Goal: Communication & Community: Answer question/provide support

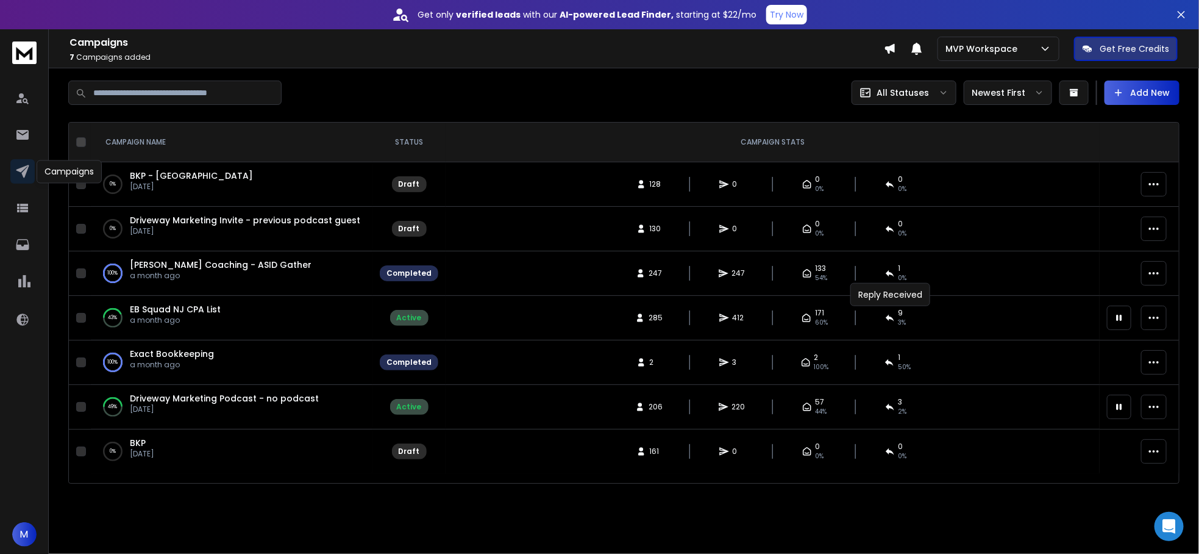
click at [890, 321] on div "9 3 %" at bounding box center [897, 318] width 37 height 20
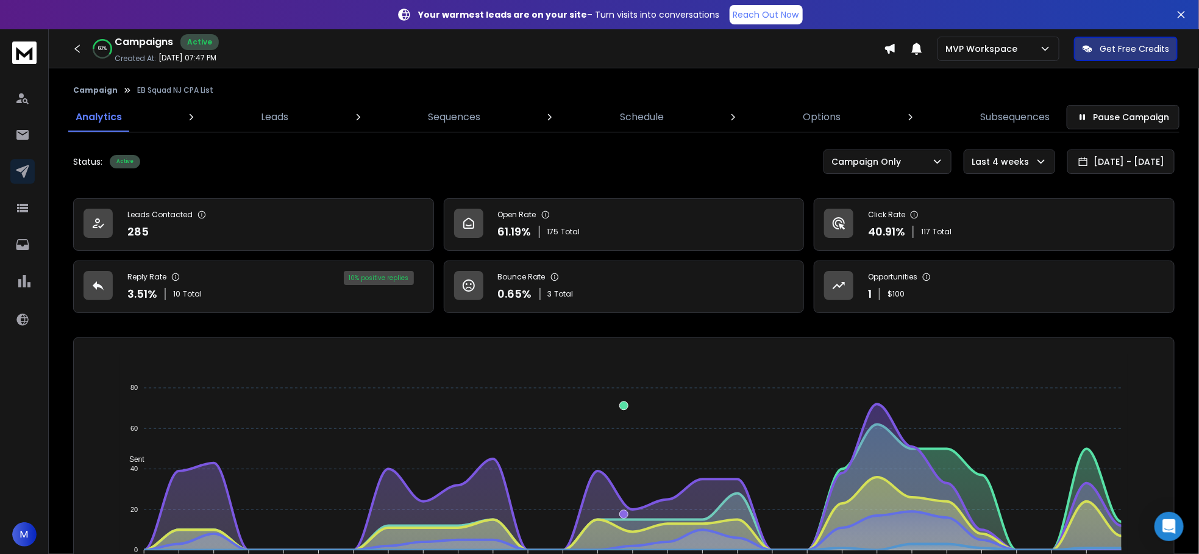
click at [873, 291] on div "1 $ 100" at bounding box center [899, 293] width 63 height 17
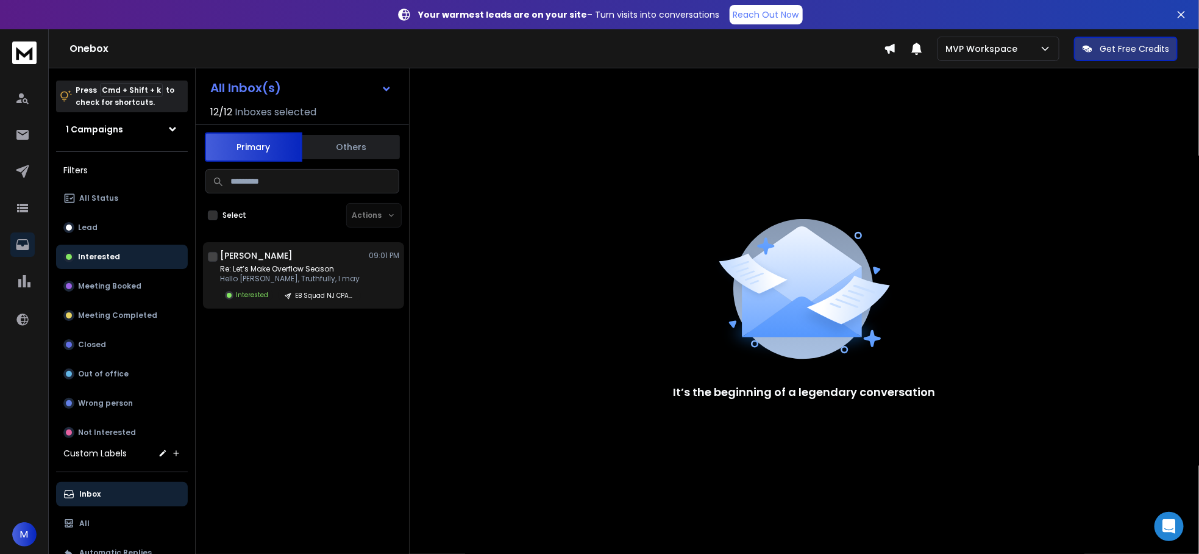
click at [310, 266] on p "Re: Let’s Make Overflow Season" at bounding box center [290, 269] width 141 height 10
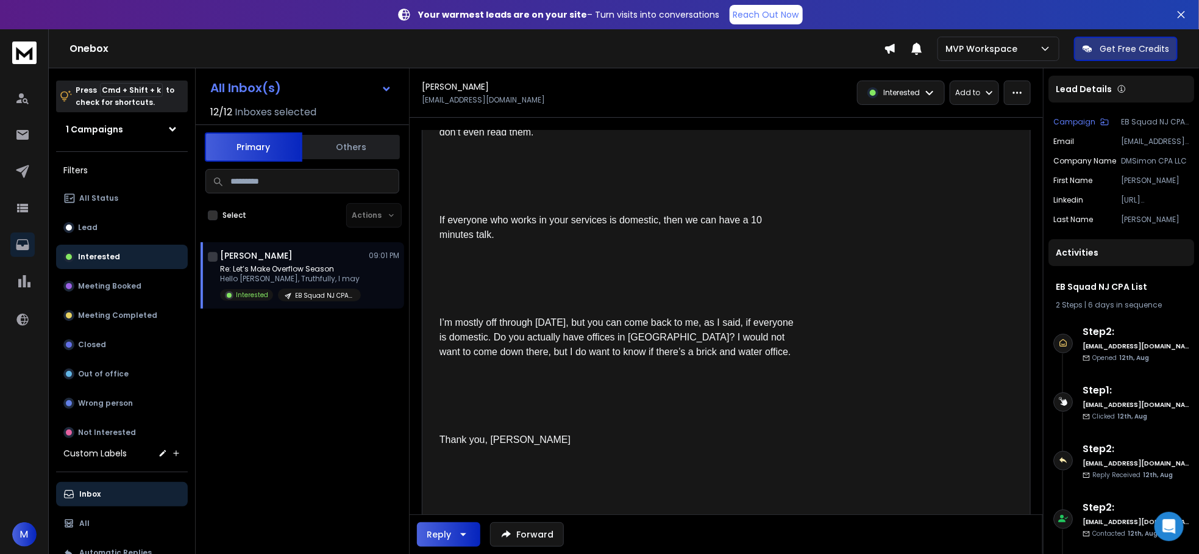
scroll to position [281, 0]
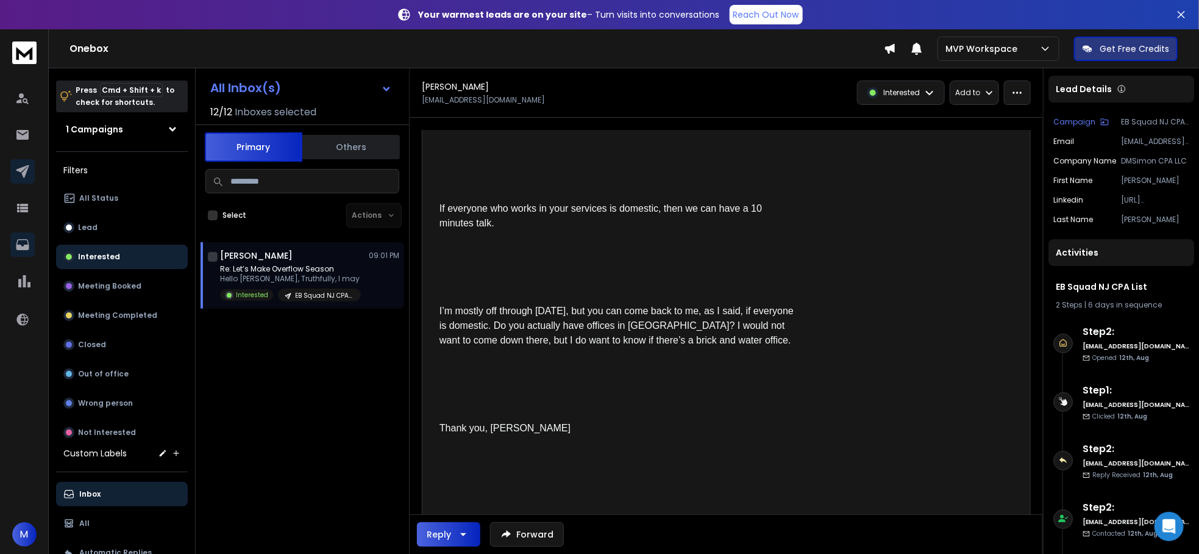
click at [20, 170] on icon at bounding box center [22, 171] width 13 height 13
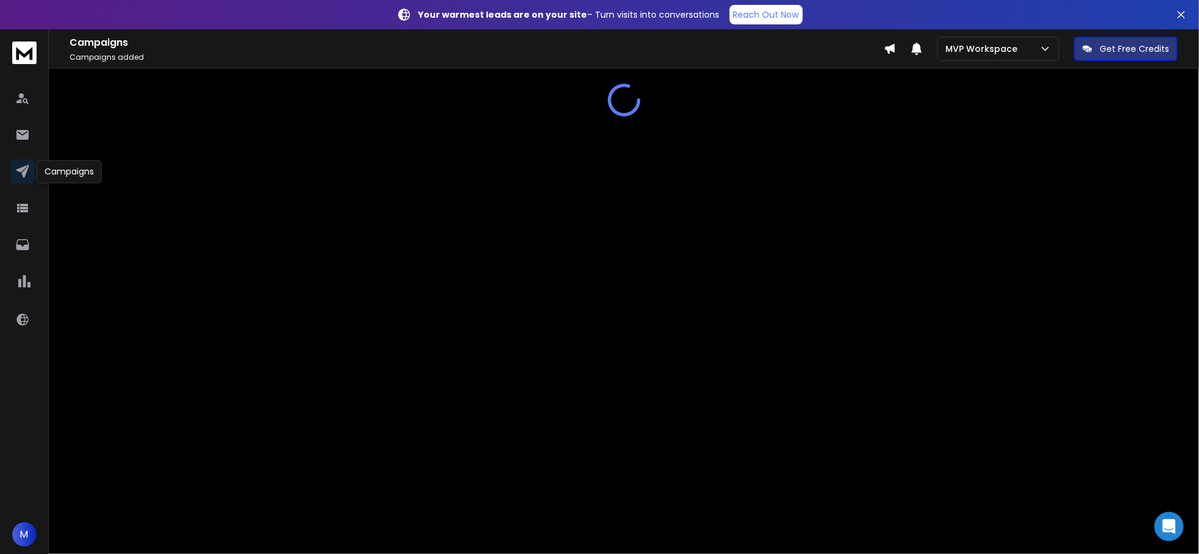
click at [25, 171] on icon at bounding box center [22, 171] width 13 height 13
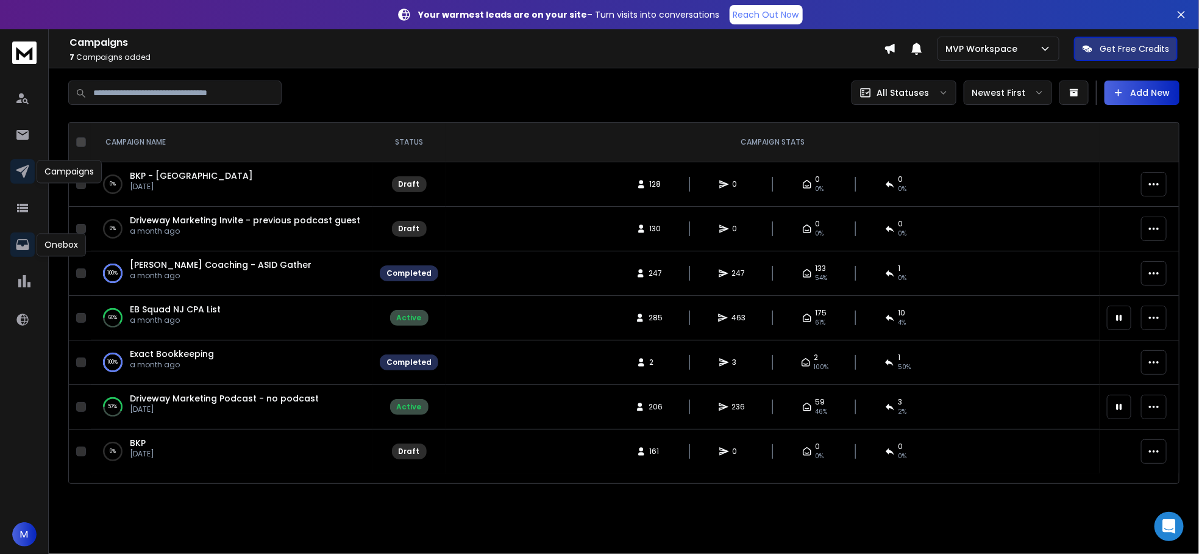
click at [16, 244] on icon at bounding box center [22, 244] width 15 height 15
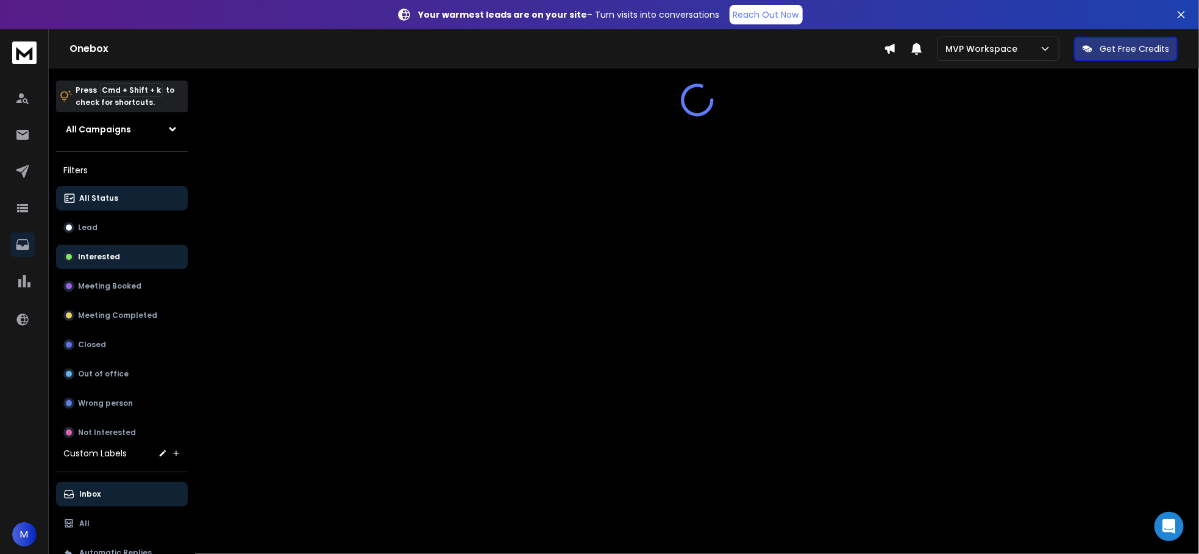
click at [118, 257] on button "Interested" at bounding box center [122, 257] width 132 height 24
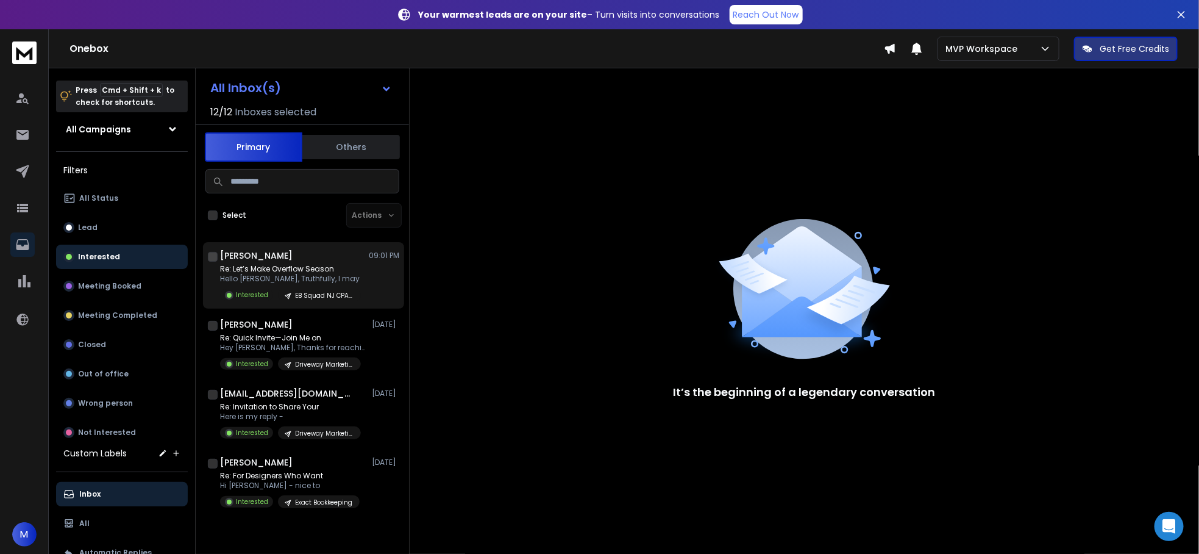
click at [241, 266] on p "Re: Let’s Make Overflow Season" at bounding box center [290, 269] width 141 height 10
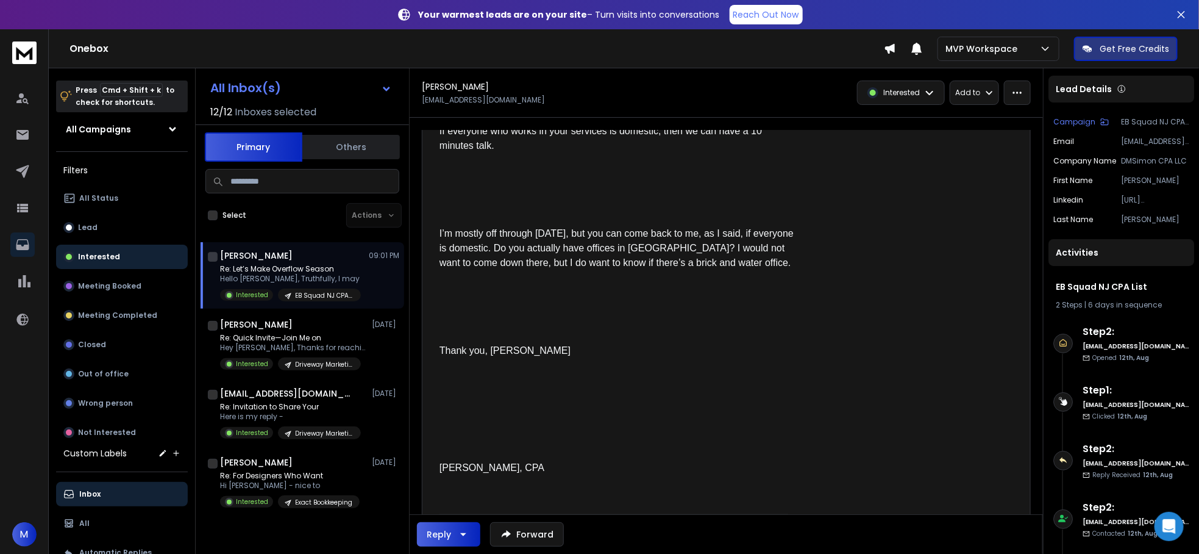
scroll to position [364, 0]
